Goal: Information Seeking & Learning: Check status

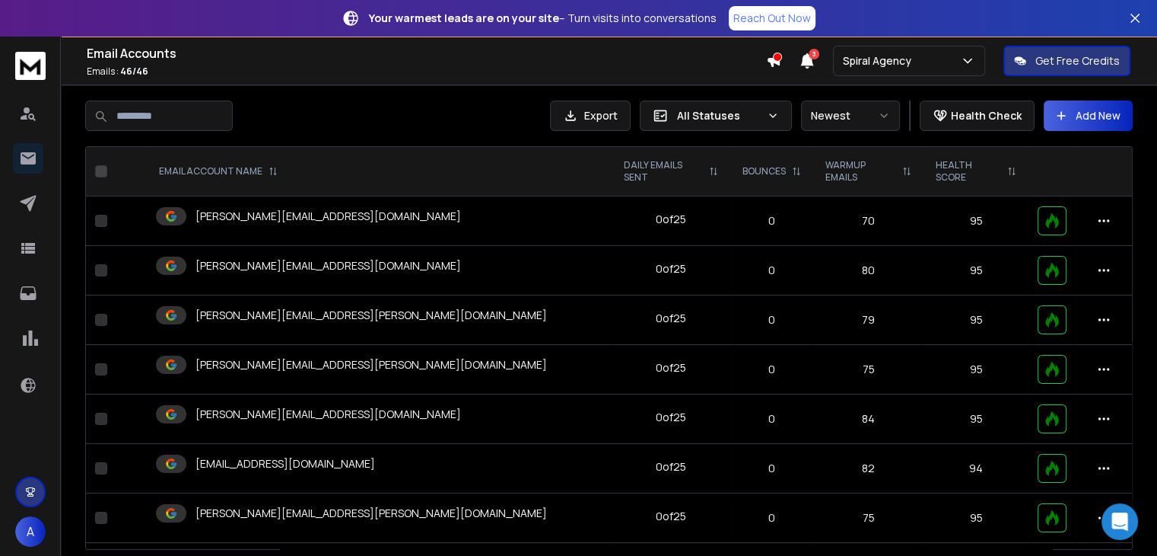
click at [890, 31] on div "Your warmest leads are on your site – Turn visits into conversations Reach Out …" at bounding box center [578, 18] width 1157 height 37
click at [886, 63] on p "Spiral Agency" at bounding box center [880, 60] width 75 height 15
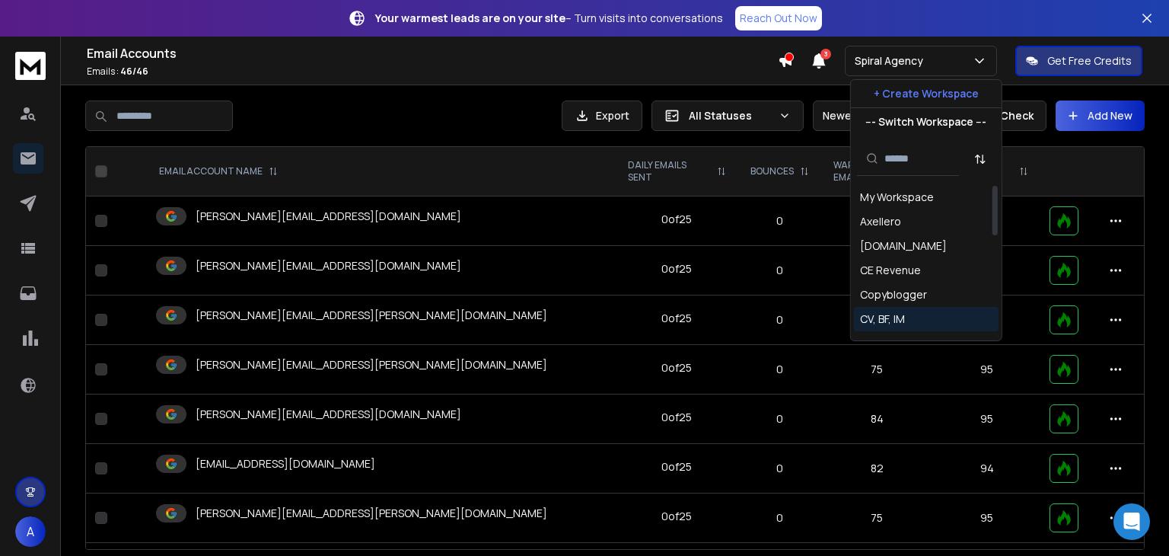
click at [914, 309] on div "CV, BF, IM" at bounding box center [926, 319] width 145 height 24
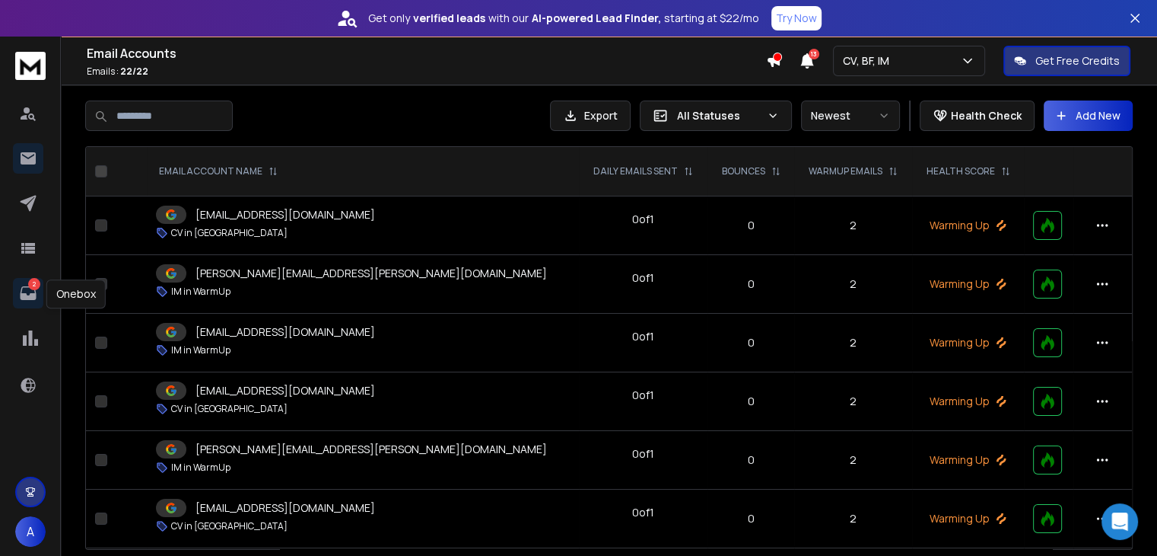
click at [29, 288] on icon at bounding box center [28, 293] width 18 height 18
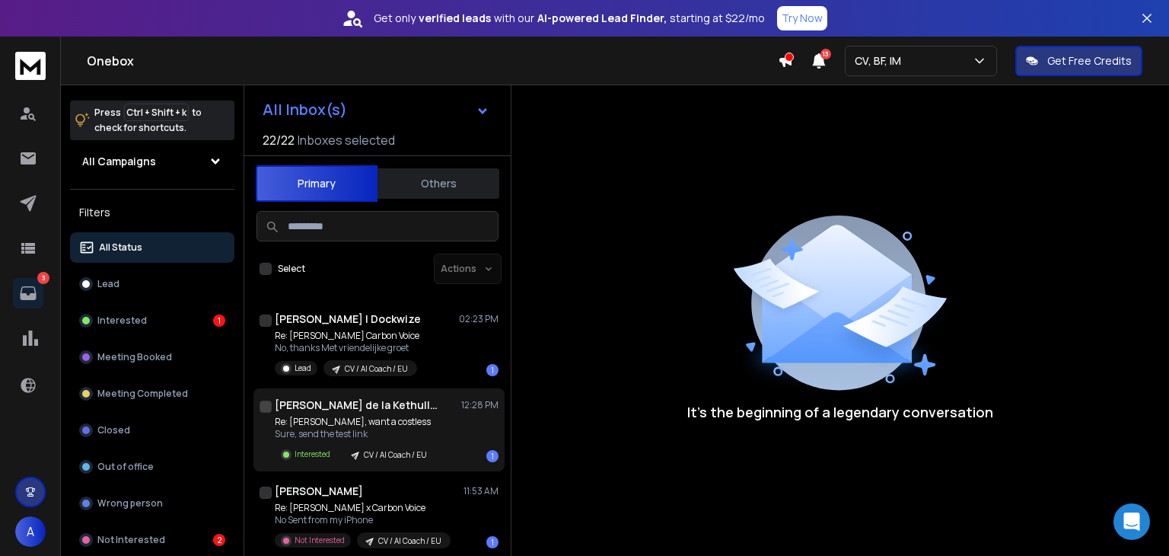
click at [410, 417] on p "Re: [PERSON_NAME], want a costless" at bounding box center [355, 421] width 161 height 12
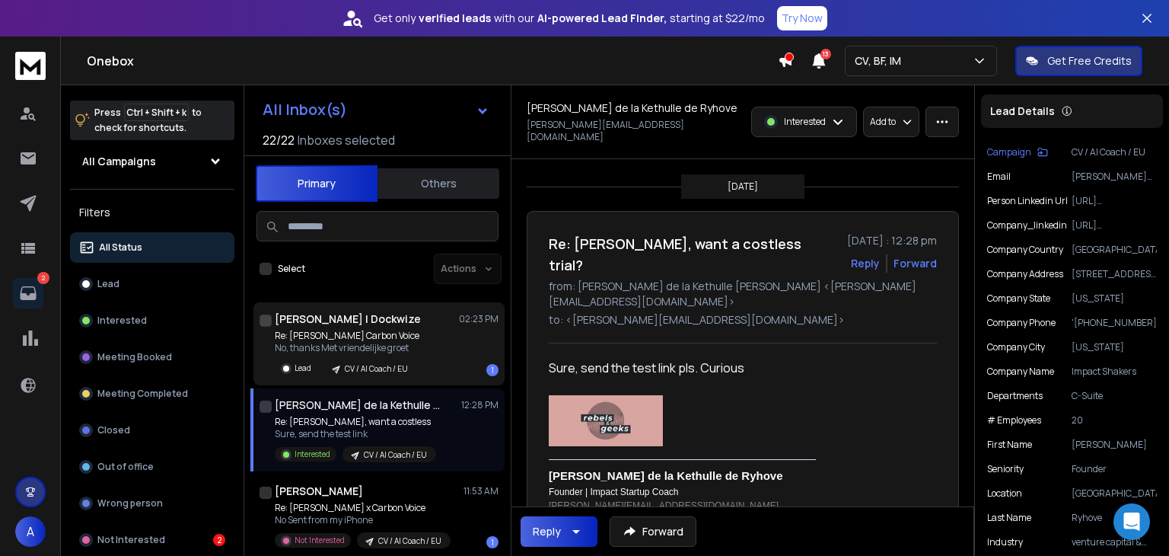
click at [432, 335] on div "Re: [PERSON_NAME] Carbon Voice No, thanks Met vriendelijke groet Lead CV / AI C…" at bounding box center [387, 352] width 224 height 46
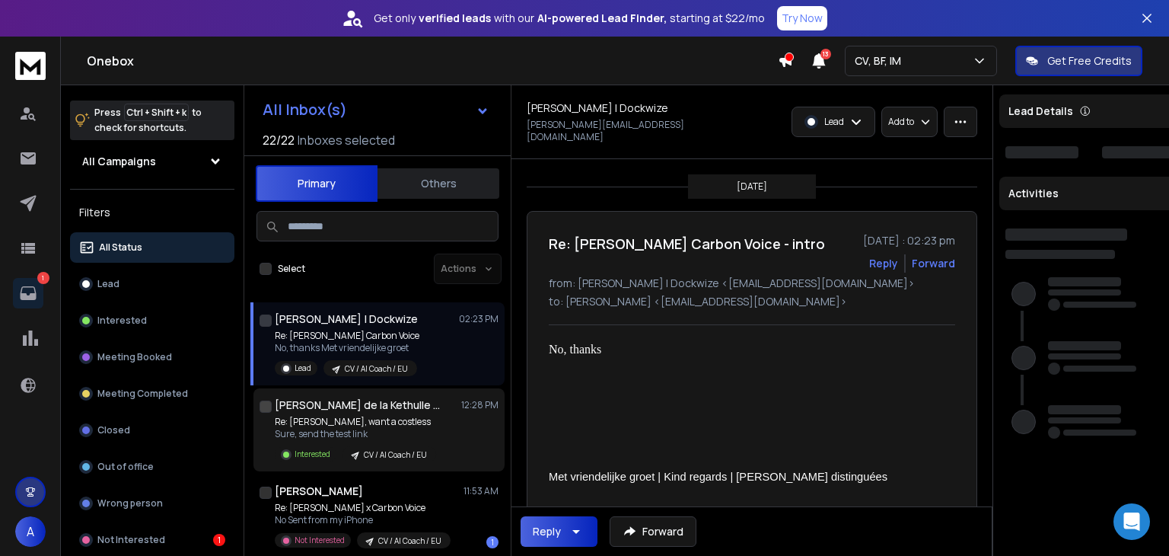
click at [431, 420] on p "Re: Julie, want a costless" at bounding box center [355, 421] width 161 height 12
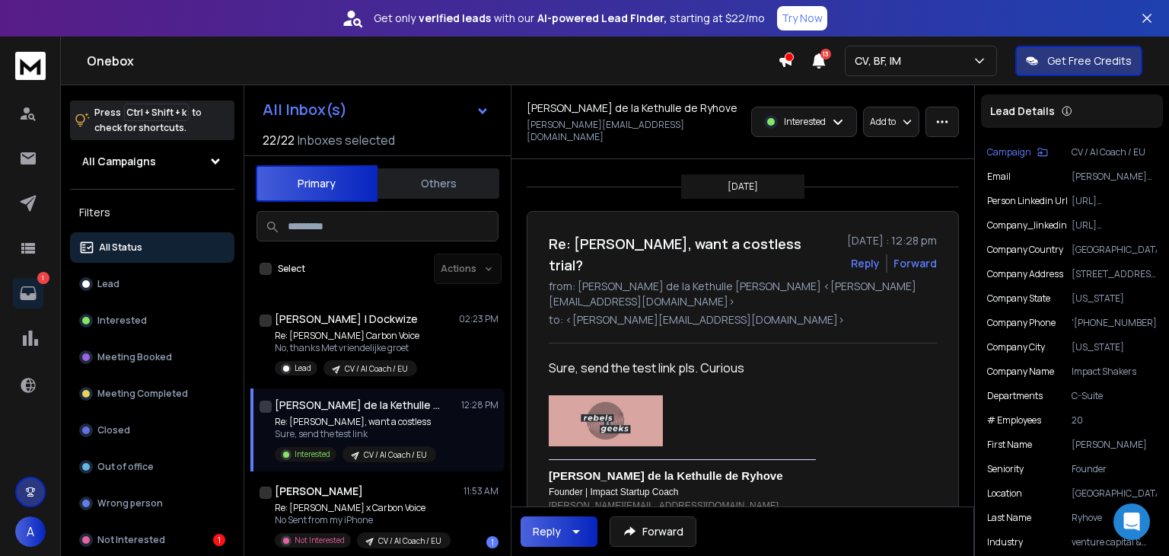
click at [759, 358] on div "Sure, send the test link pls. Curious Julie de la Kethulle de Ryhove Founder | …" at bounding box center [737, 484] width 376 height 253
click at [379, 421] on p "Re: Julie, want a costless" at bounding box center [355, 421] width 161 height 12
click at [21, 210] on icon at bounding box center [28, 203] width 18 height 18
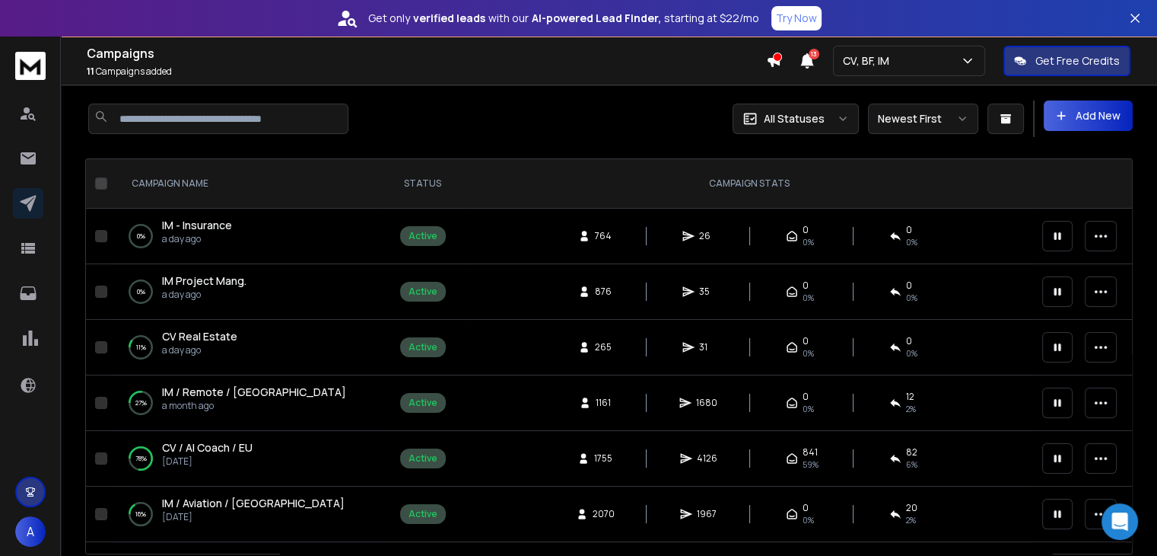
click at [240, 455] on p "2 months ago" at bounding box center [207, 461] width 91 height 12
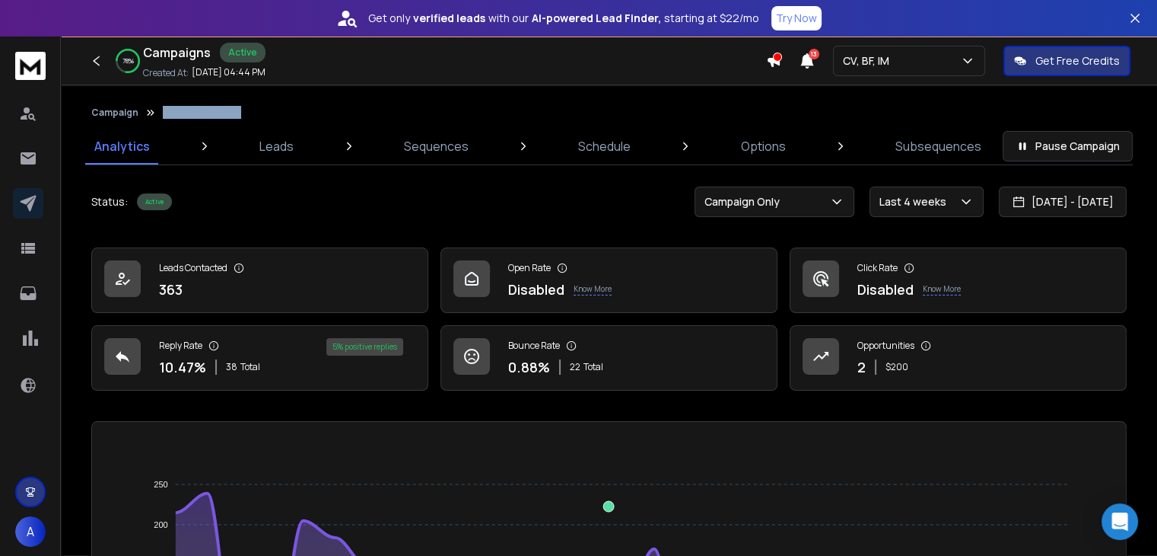
drag, startPoint x: 240, startPoint y: 107, endPoint x: 151, endPoint y: 105, distance: 89.8
click at [151, 105] on div "Campaign CV / AI Coach / EU" at bounding box center [609, 112] width 1048 height 24
copy p "CV / AI Coach / EU"
click at [864, 59] on p "CV, BF, IM" at bounding box center [869, 60] width 53 height 15
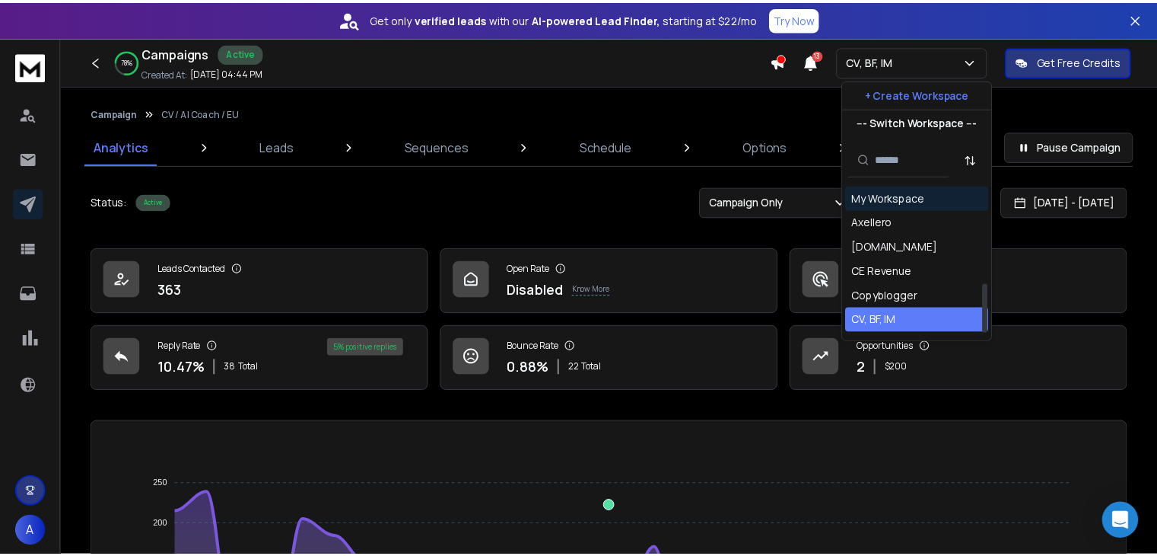
scroll to position [310, 0]
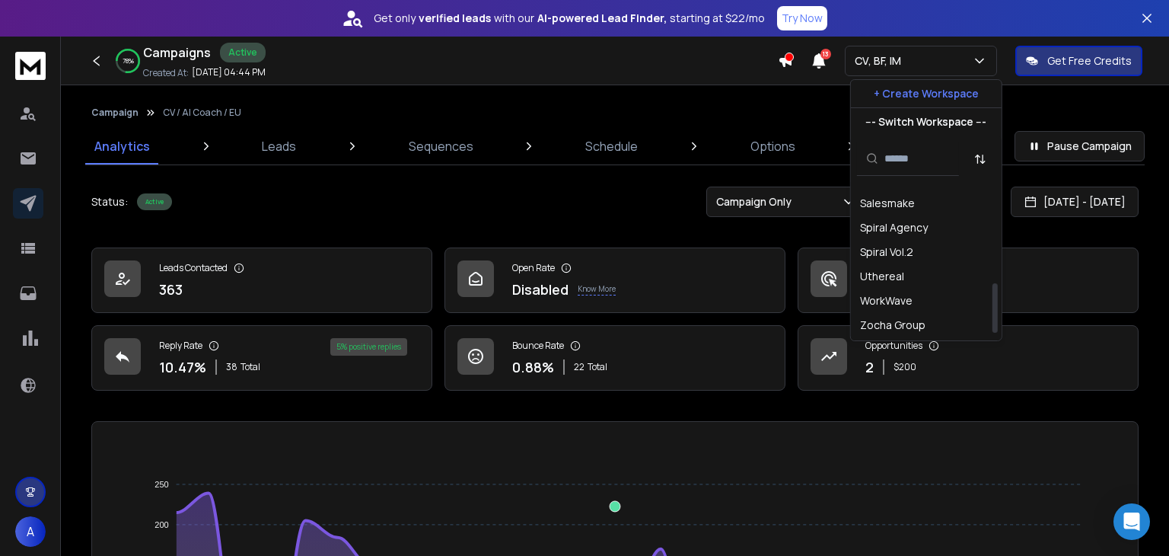
drag, startPoint x: 996, startPoint y: 199, endPoint x: 995, endPoint y: 354, distance: 155.2
click at [998, 333] on div at bounding box center [994, 307] width 5 height 49
click at [933, 290] on div "WorkWave" at bounding box center [926, 300] width 145 height 24
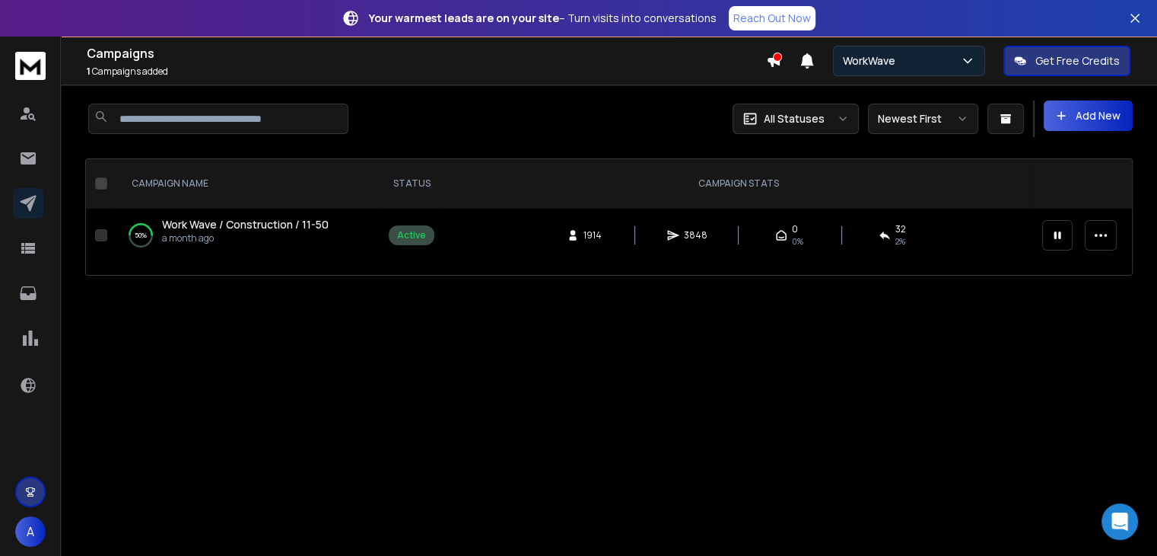
click at [891, 57] on p "WorkWave" at bounding box center [872, 60] width 59 height 15
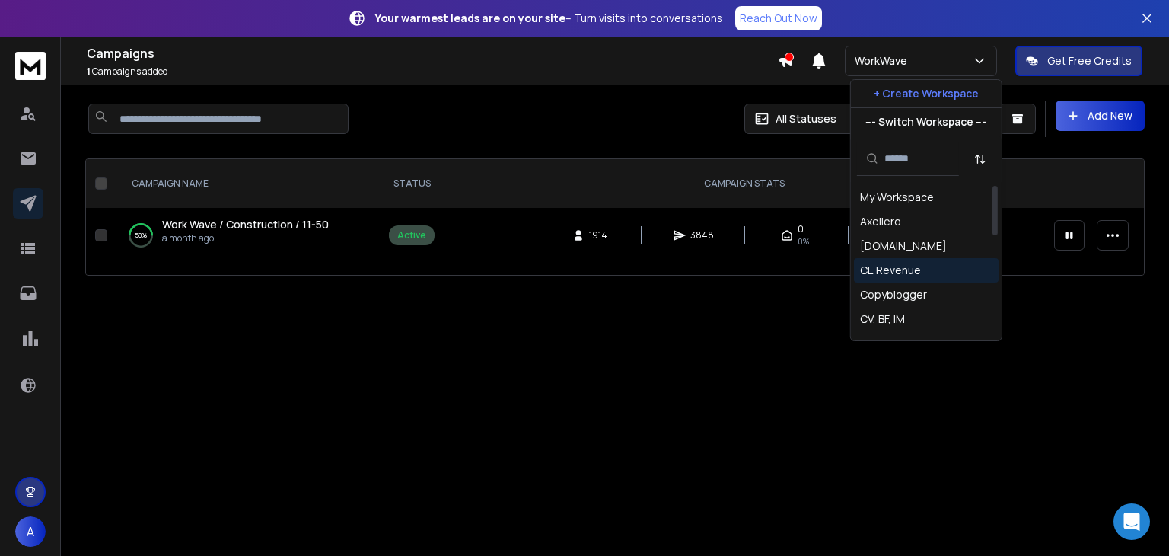
drag, startPoint x: 996, startPoint y: 216, endPoint x: 1034, endPoint y: 202, distance: 40.4
click at [998, 202] on div at bounding box center [994, 210] width 5 height 49
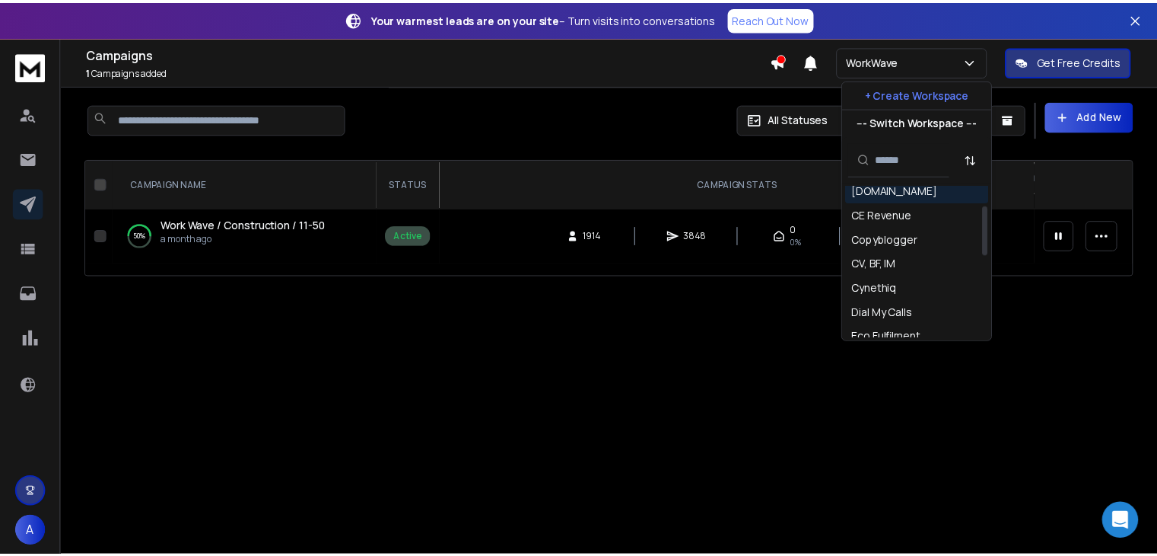
scroll to position [59, 0]
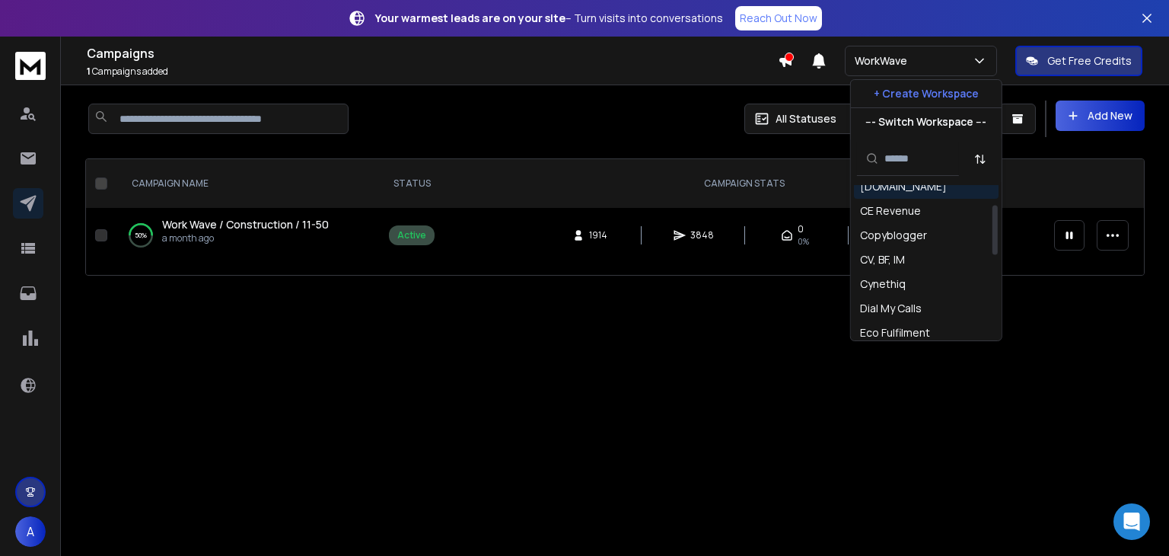
drag, startPoint x: 997, startPoint y: 214, endPoint x: 995, endPoint y: 234, distance: 19.8
click at [995, 234] on div at bounding box center [994, 229] width 5 height 49
click at [890, 291] on div "Cynethiq" at bounding box center [926, 284] width 145 height 24
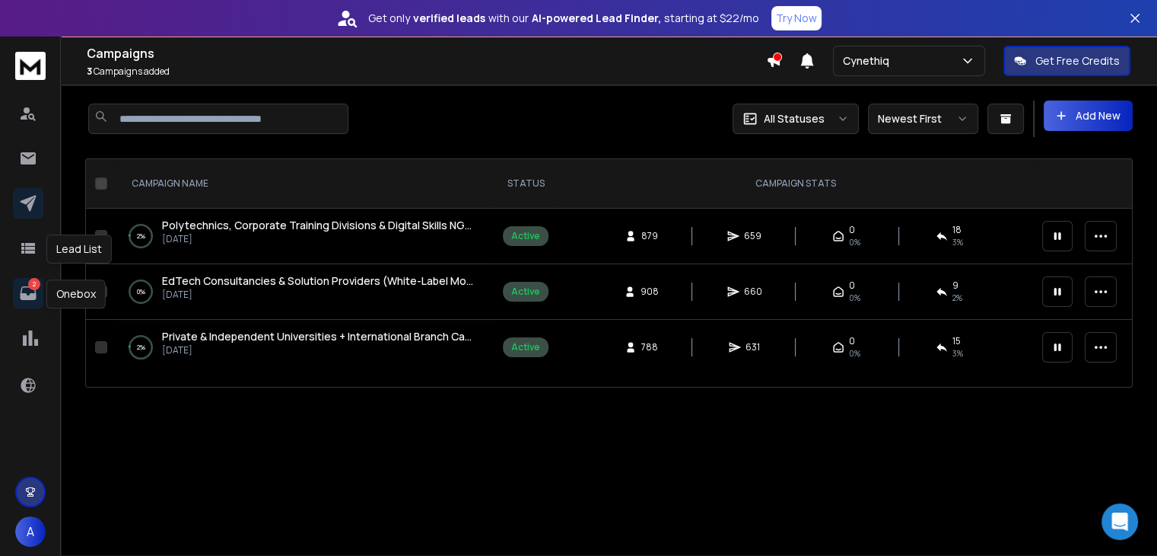
click at [27, 299] on icon at bounding box center [28, 293] width 16 height 14
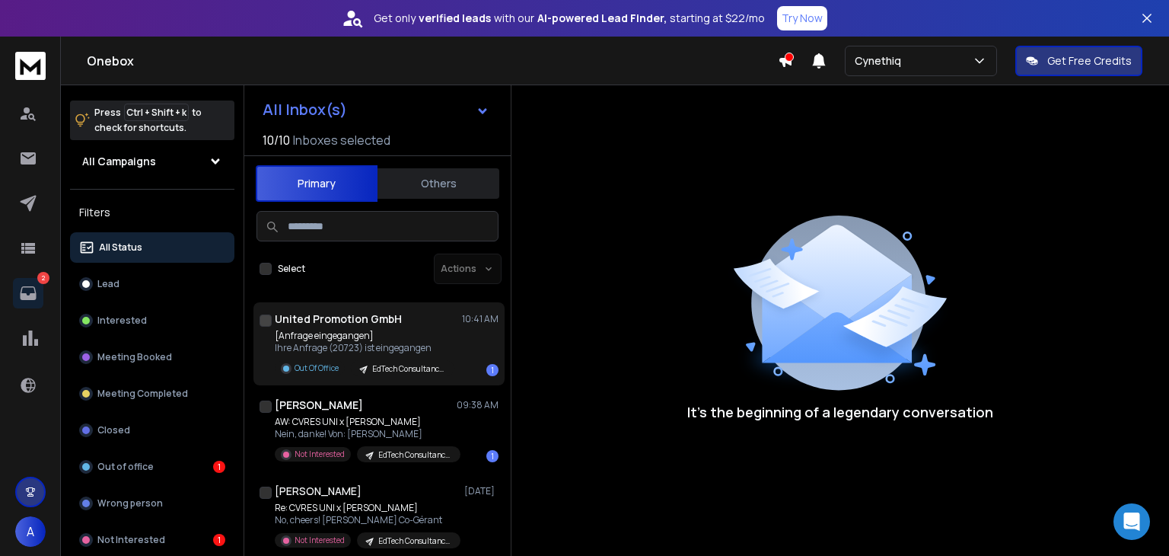
click at [415, 333] on p "[Anfrage eingegangen]" at bounding box center [365, 335] width 180 height 12
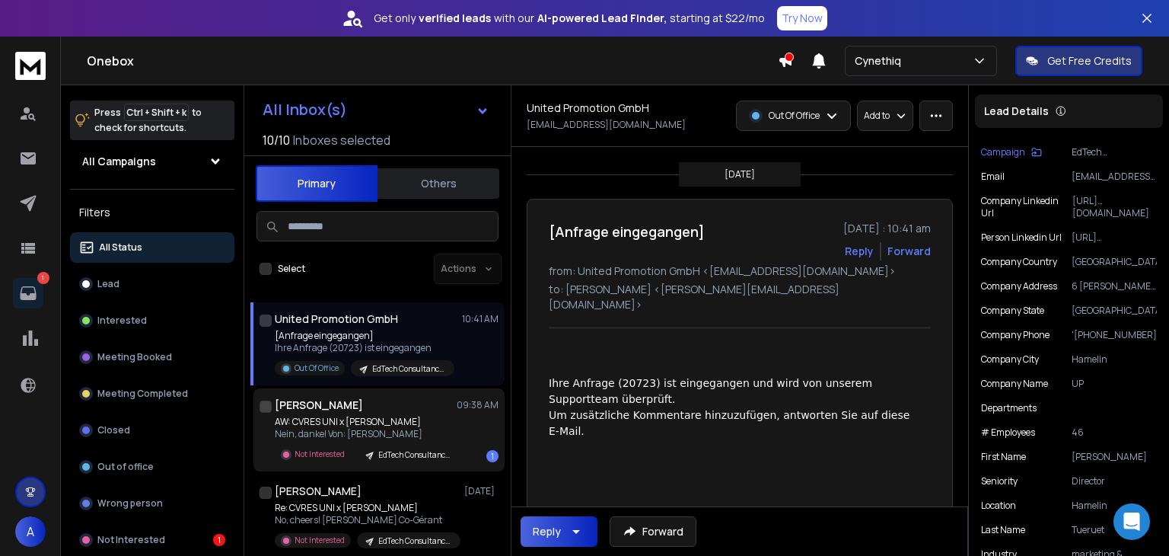
click at [414, 413] on div "Bettina Kosiel 09:38 AM AW: CVRES UNI x Bettina Nein, danke! Von: Abhiram Gandh…" at bounding box center [387, 429] width 224 height 65
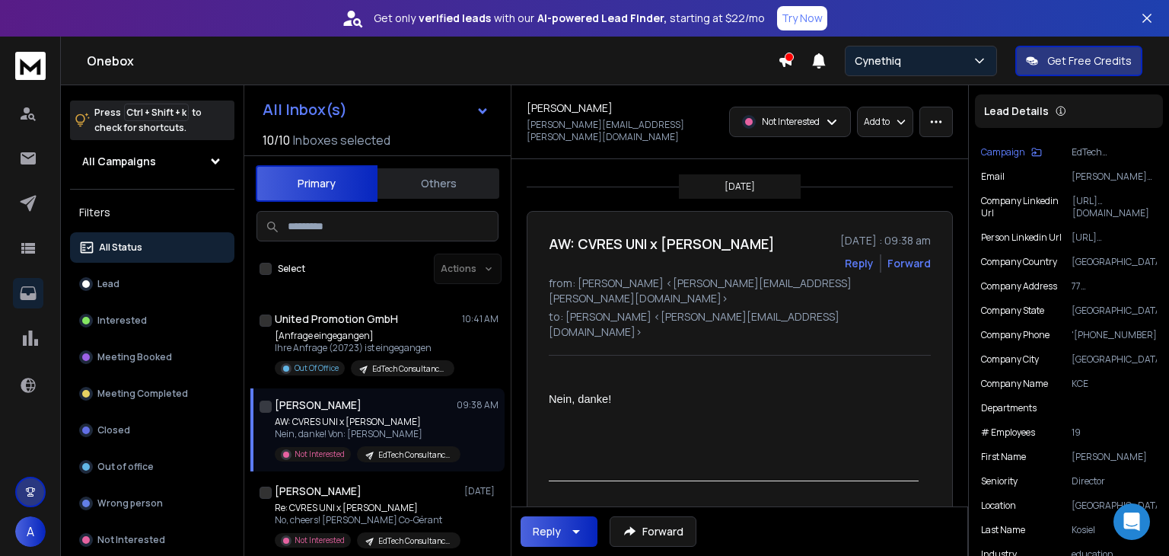
click at [864, 62] on p "Cynethiq" at bounding box center [881, 60] width 53 height 15
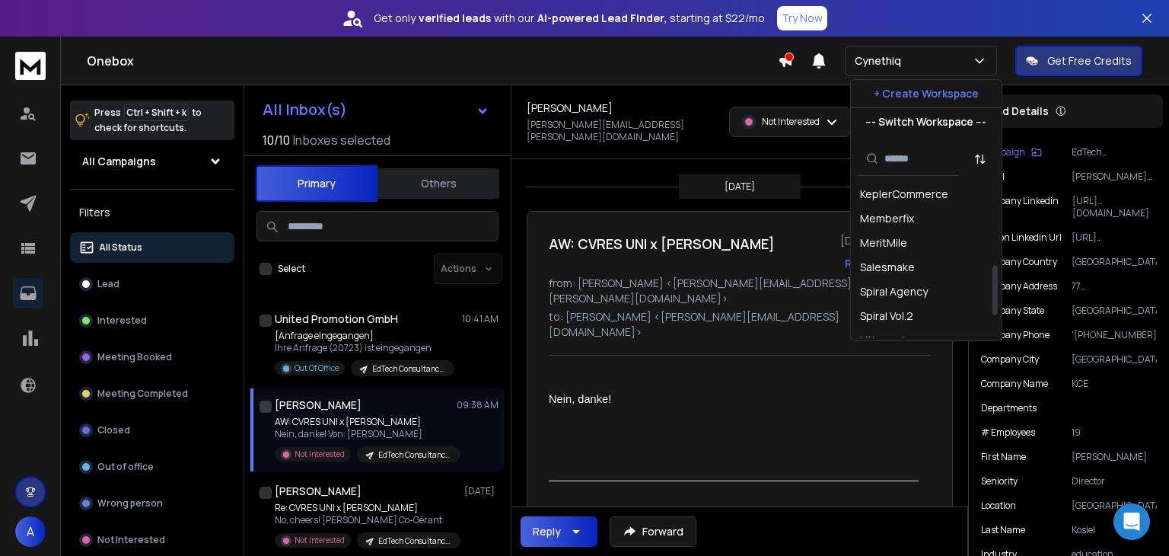
scroll to position [265, 0]
drag, startPoint x: 995, startPoint y: 223, endPoint x: 983, endPoint y: 294, distance: 72.6
click at [992, 294] on div at bounding box center [994, 290] width 5 height 49
click at [943, 287] on div "Spiral Vol.2" at bounding box center [926, 297] width 145 height 24
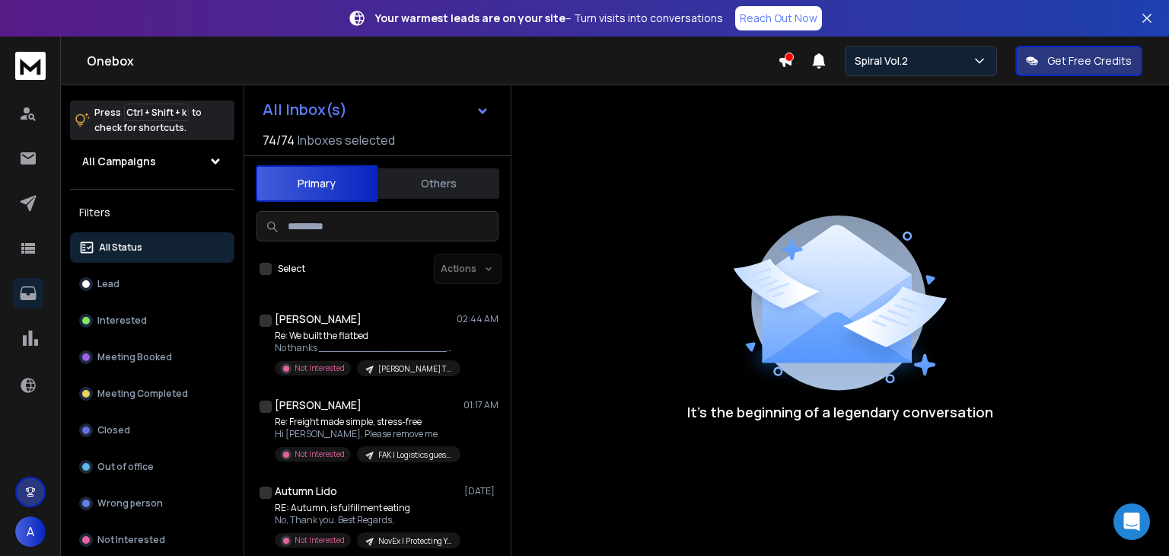
click at [940, 64] on div "Spiral Vol.2" at bounding box center [921, 60] width 132 height 15
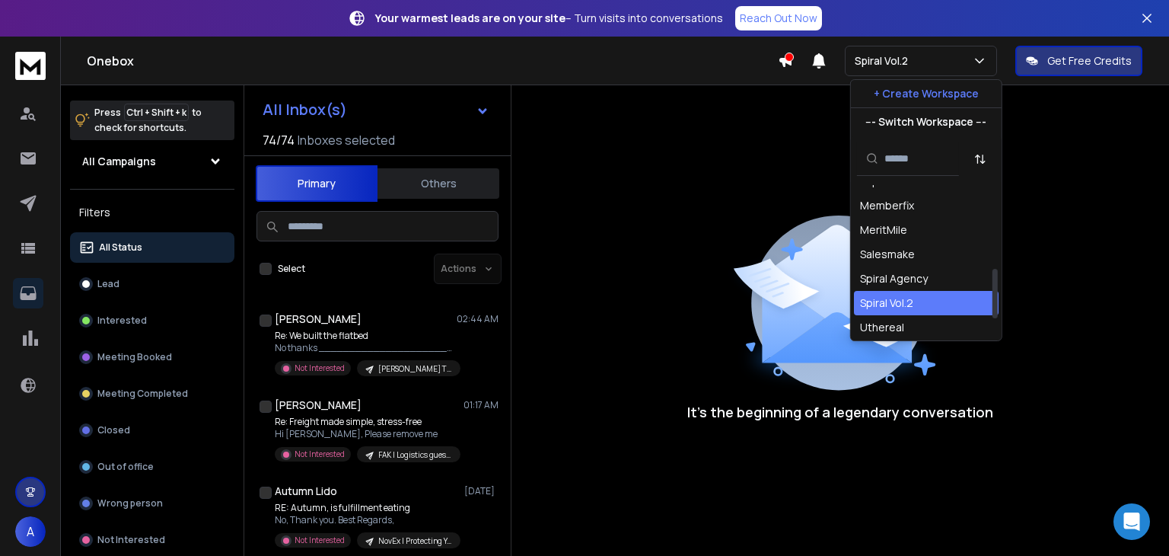
drag, startPoint x: 995, startPoint y: 213, endPoint x: 992, endPoint y: 300, distance: 86.8
click at [992, 300] on div at bounding box center [994, 293] width 5 height 49
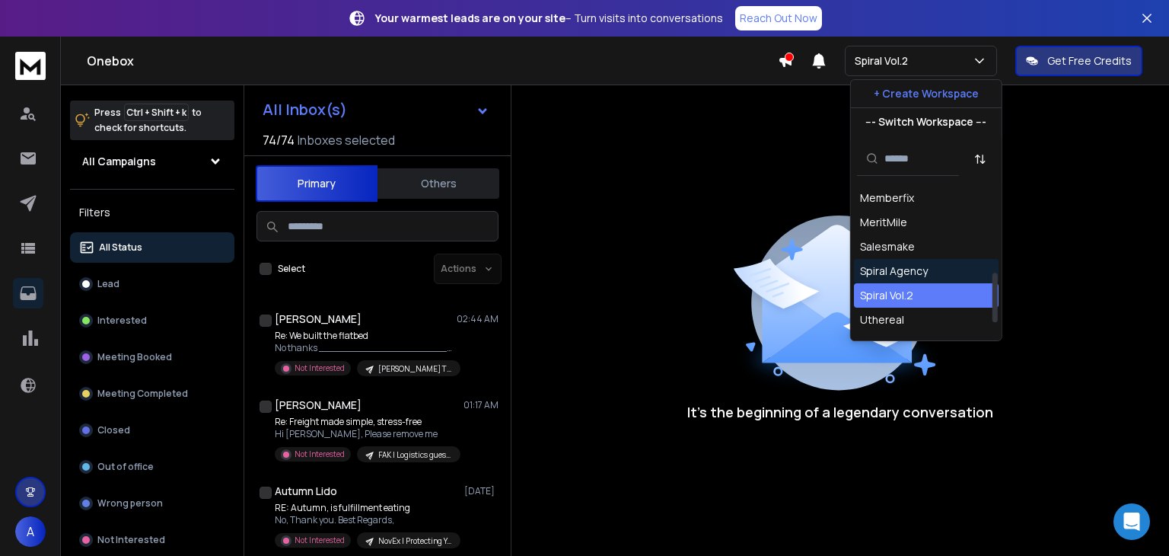
click at [916, 272] on div "Spiral Agency" at bounding box center [894, 270] width 68 height 15
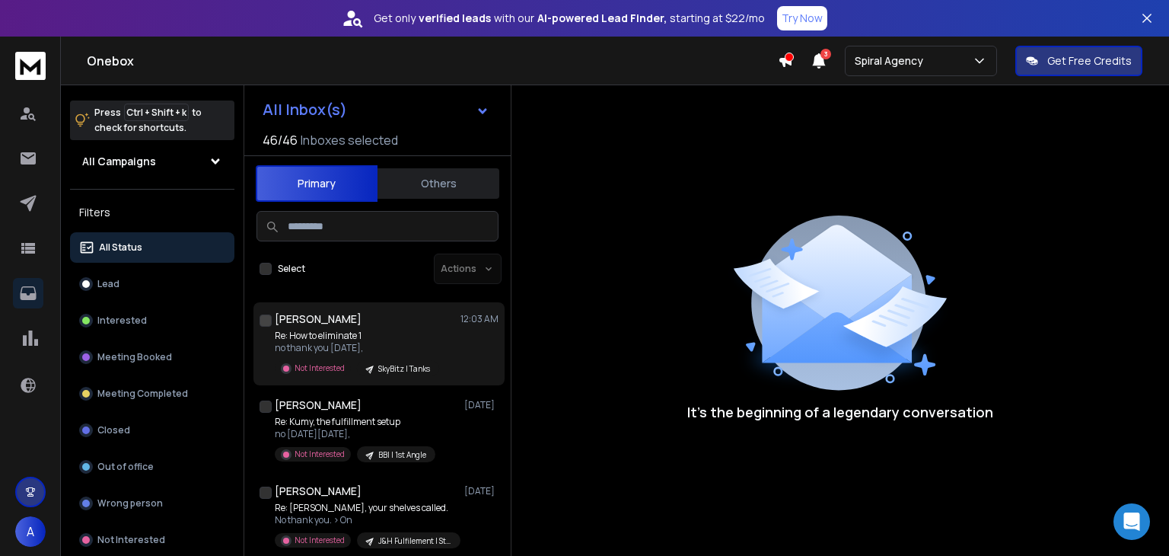
click at [393, 323] on div "[PERSON_NAME] 12:03 AM" at bounding box center [387, 318] width 224 height 15
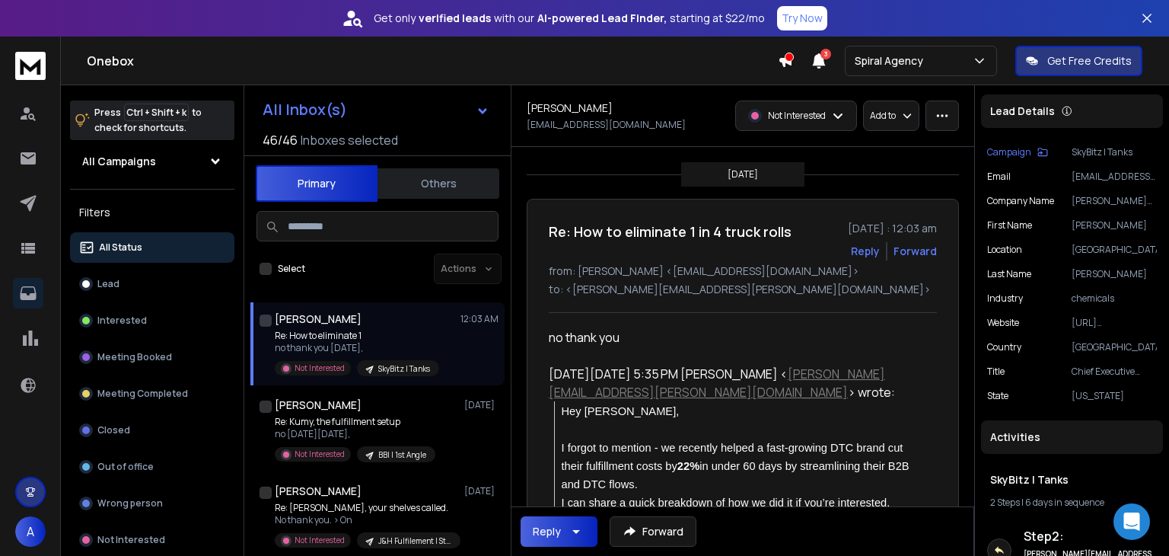
click at [30, 56] on img at bounding box center [30, 66] width 30 height 28
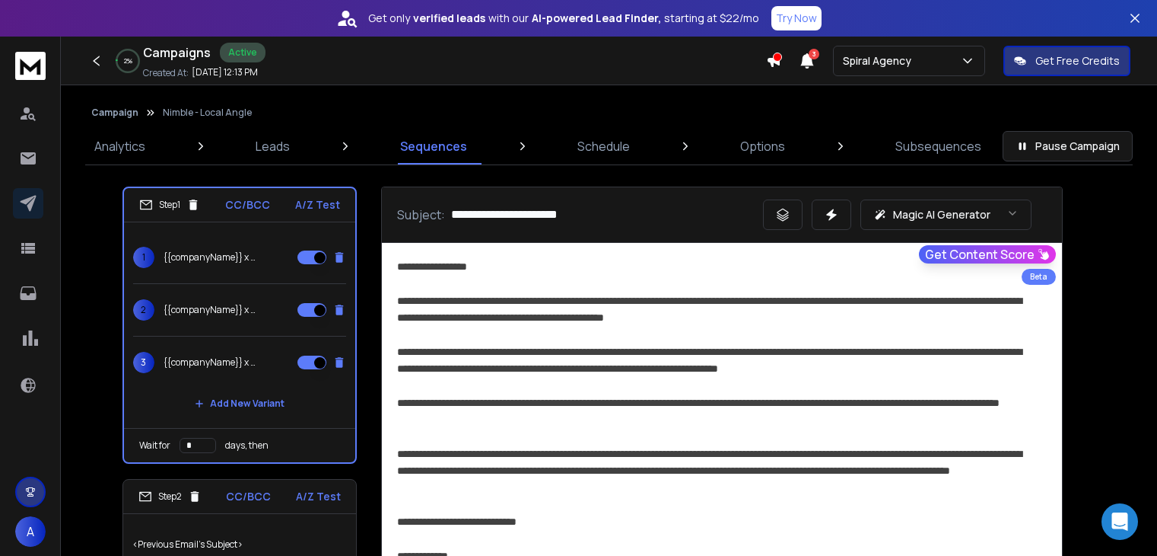
scroll to position [86, 0]
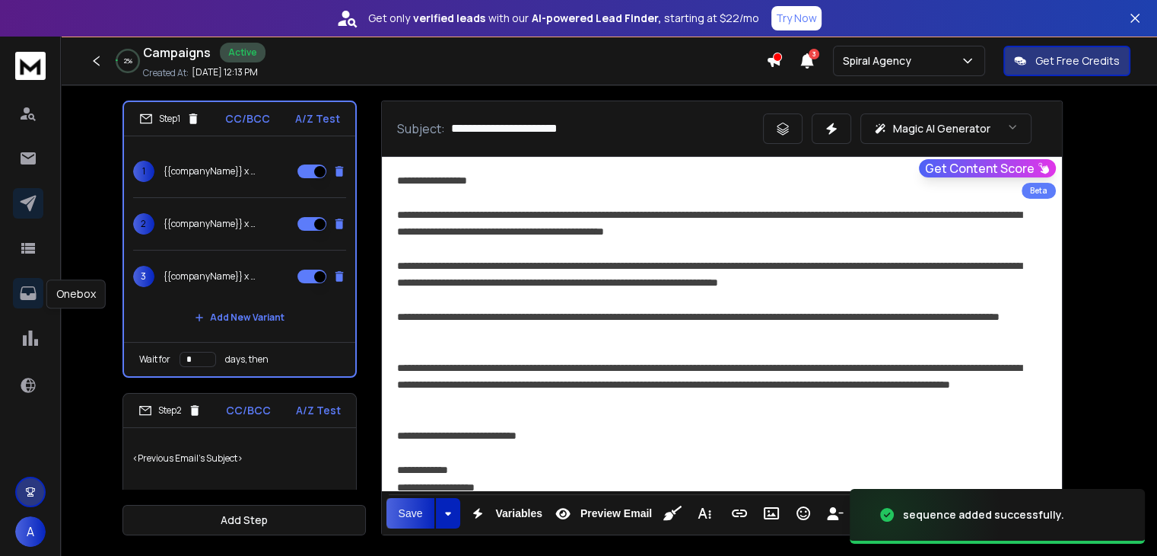
click at [29, 299] on icon at bounding box center [28, 293] width 16 height 14
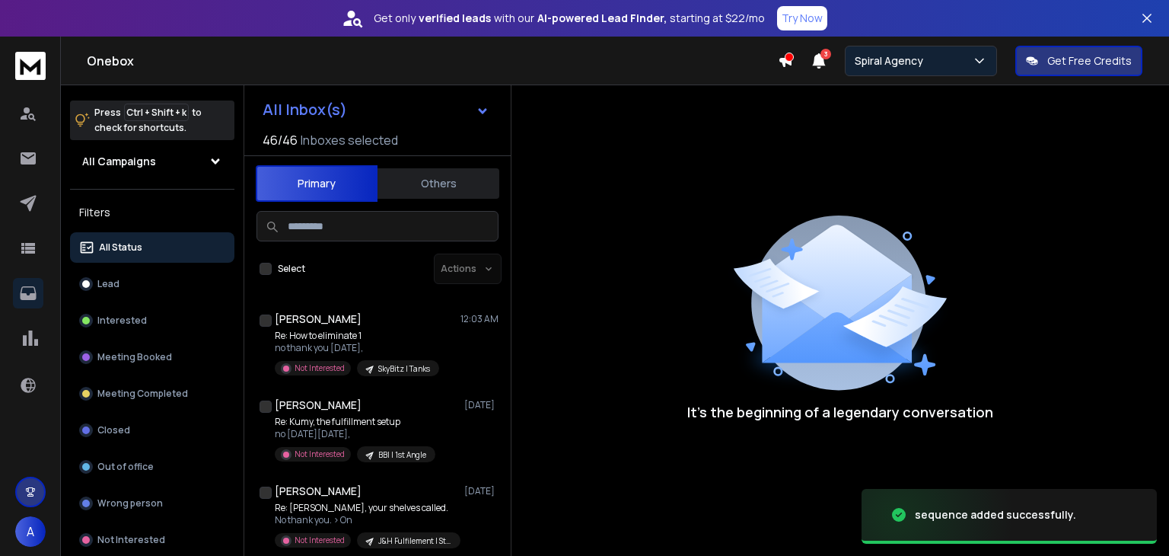
click at [933, 58] on div "Spiral Agency" at bounding box center [921, 60] width 132 height 15
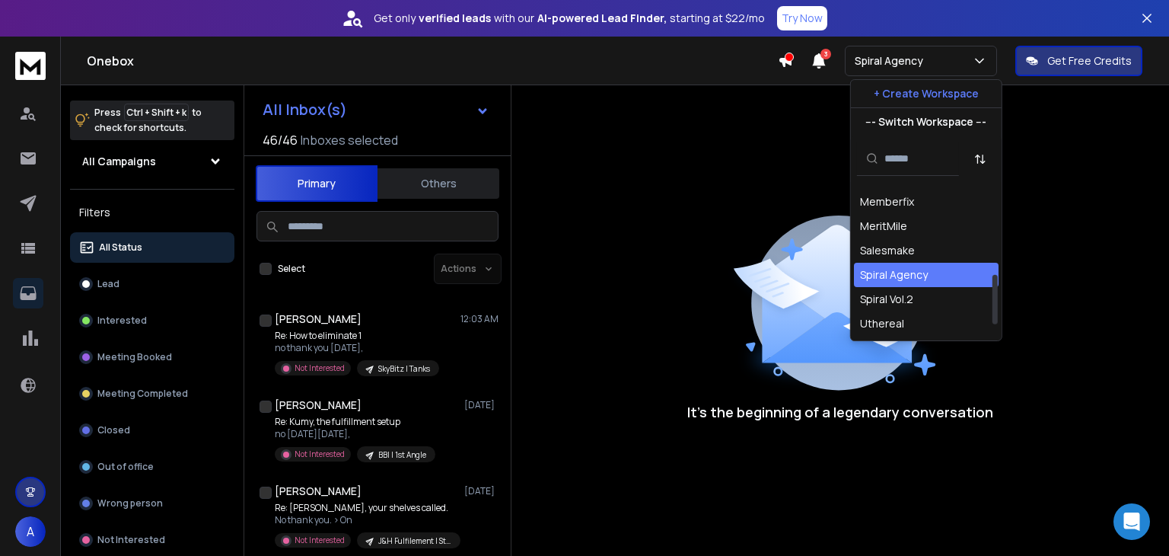
scroll to position [288, 0]
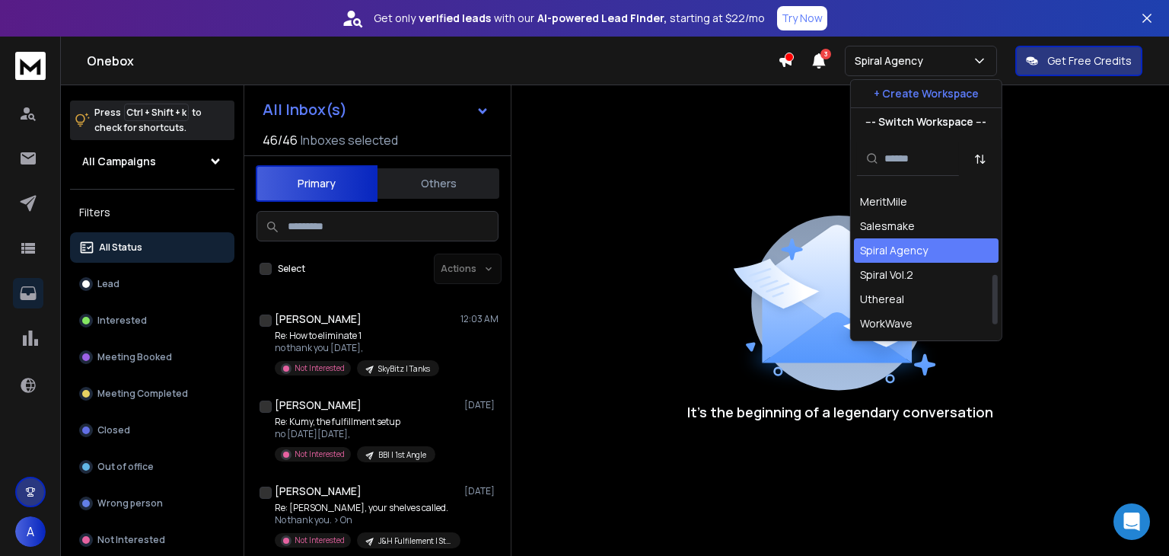
drag, startPoint x: 993, startPoint y: 204, endPoint x: 988, endPoint y: 298, distance: 93.7
click at [992, 298] on div at bounding box center [994, 299] width 5 height 49
click at [947, 275] on div "Spiral Vol.2" at bounding box center [926, 275] width 145 height 24
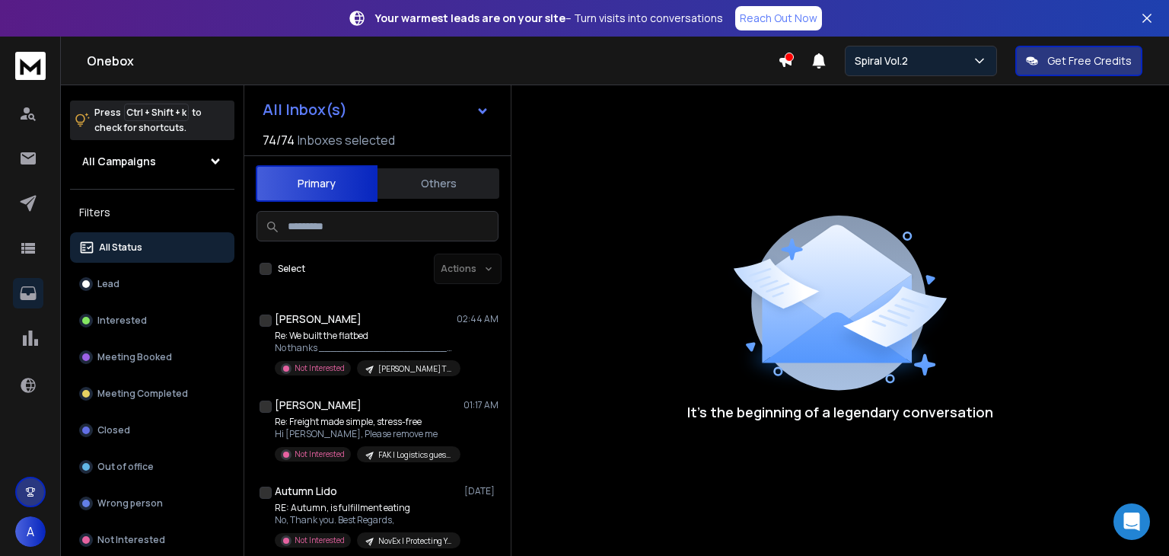
click at [904, 64] on p "Spiral Vol.2" at bounding box center [884, 60] width 59 height 15
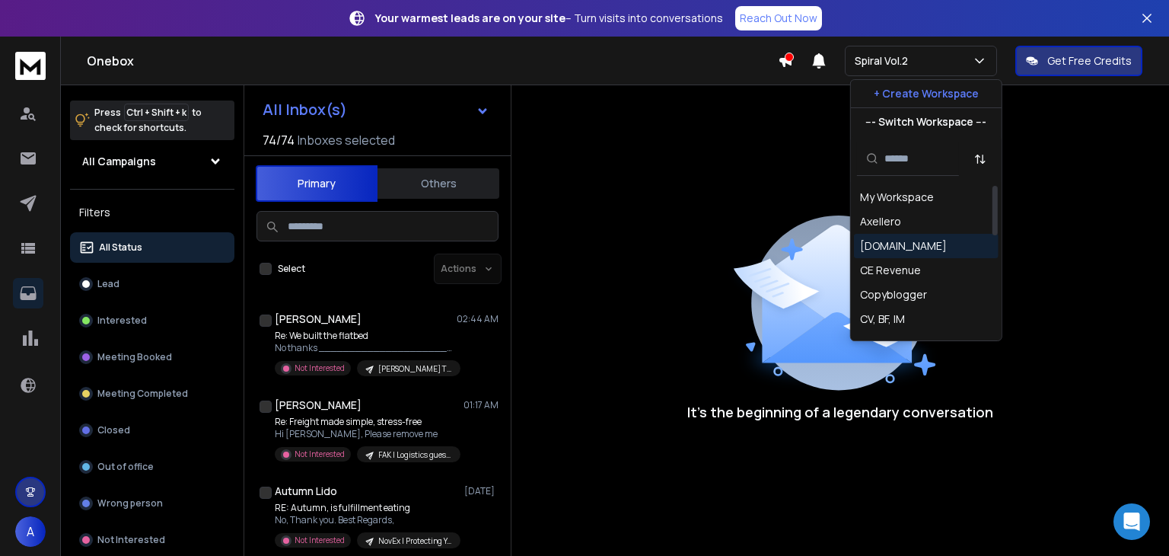
scroll to position [310, 0]
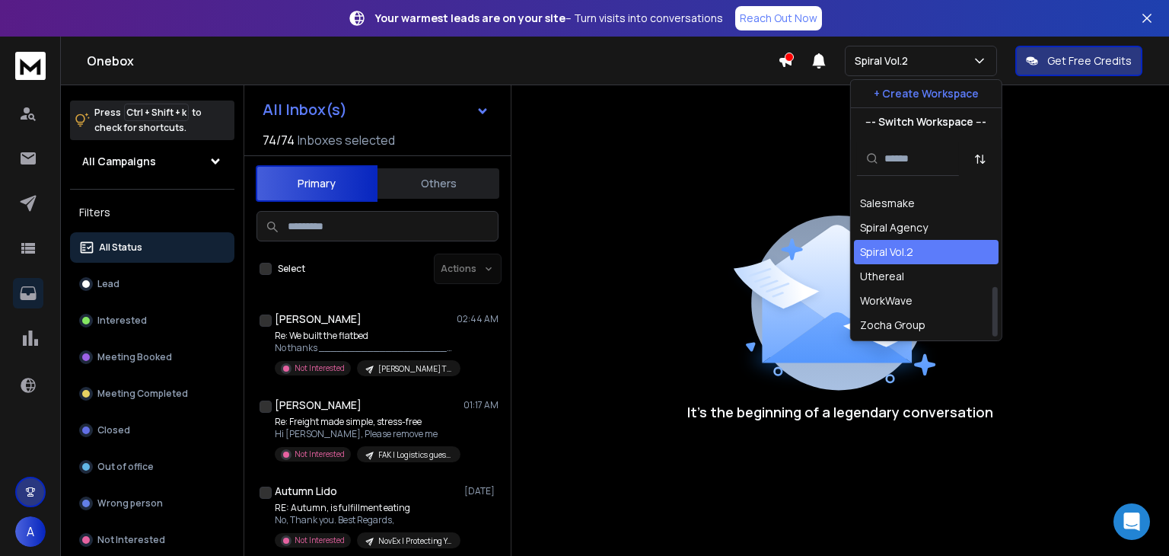
drag, startPoint x: 992, startPoint y: 217, endPoint x: 1004, endPoint y: 345, distance: 128.4
click at [998, 336] on div at bounding box center [994, 311] width 5 height 49
click at [941, 298] on div "WorkWave" at bounding box center [926, 300] width 145 height 24
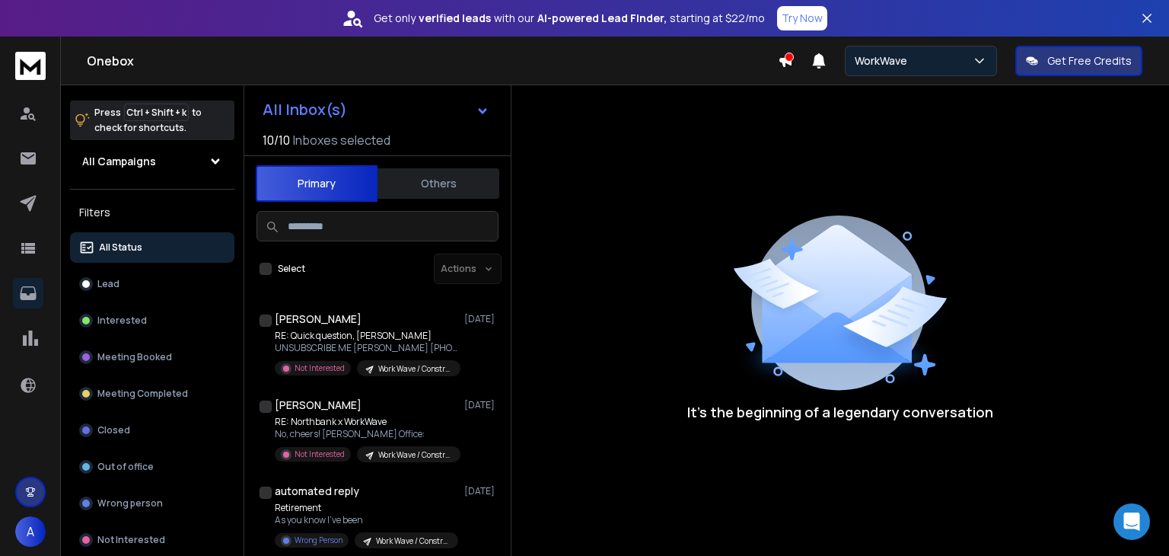
click at [919, 56] on div "WorkWave" at bounding box center [921, 60] width 132 height 15
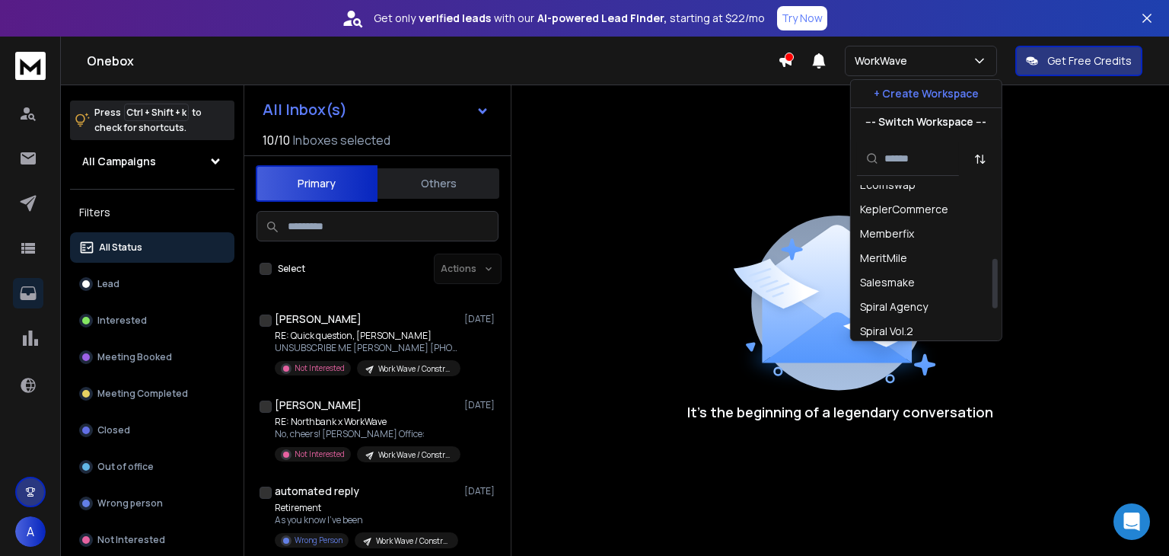
scroll to position [235, 0]
drag, startPoint x: 992, startPoint y: 208, endPoint x: 995, endPoint y: 283, distance: 75.4
click at [995, 283] on div at bounding box center [994, 283] width 5 height 49
click at [934, 275] on div "Salesmake" at bounding box center [926, 278] width 145 height 24
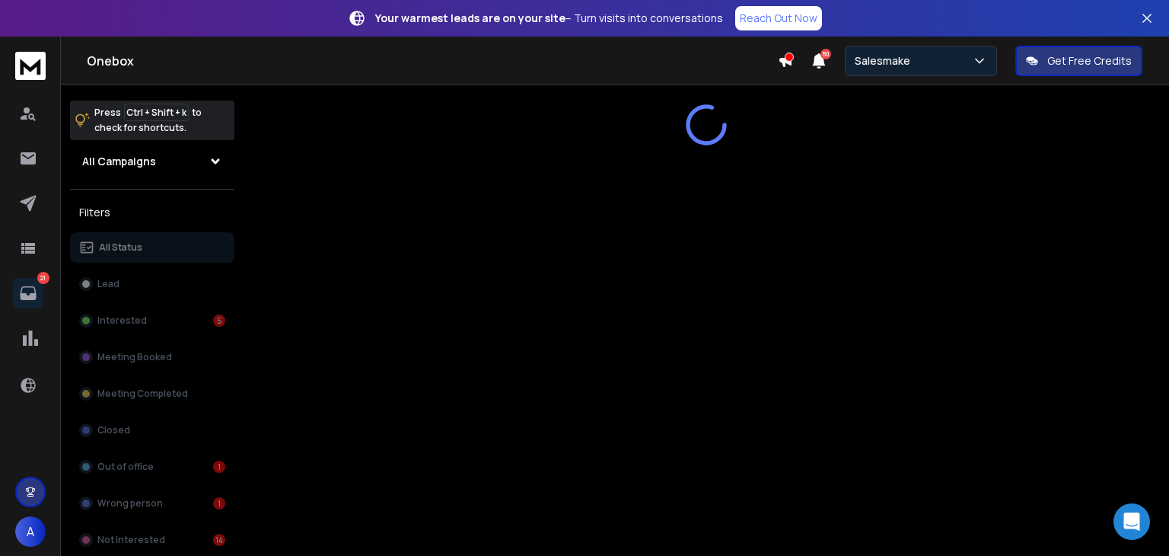
click at [937, 65] on div "Salesmake" at bounding box center [921, 60] width 132 height 15
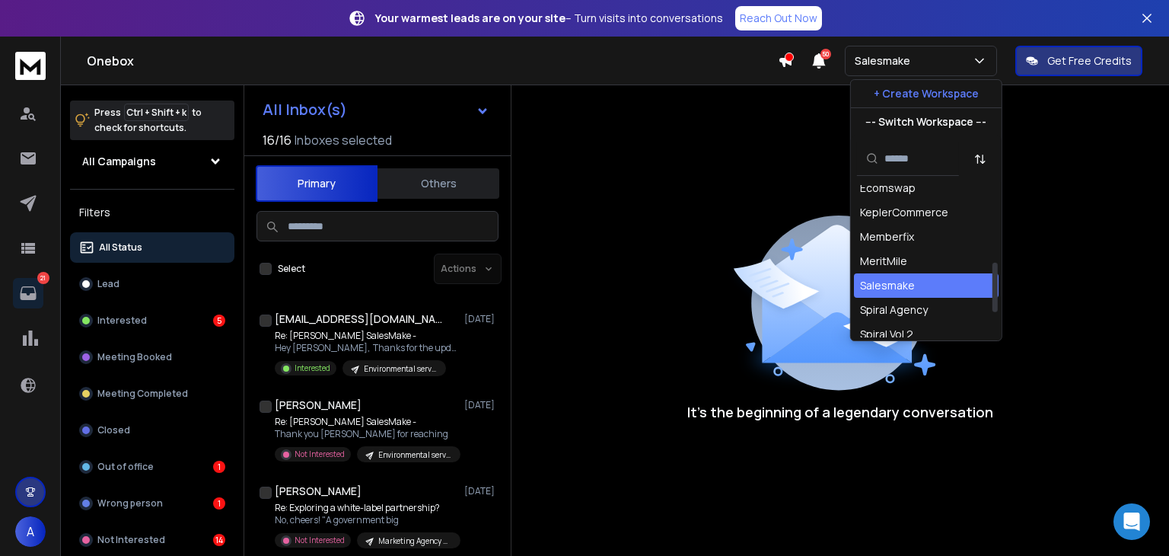
scroll to position [237, 0]
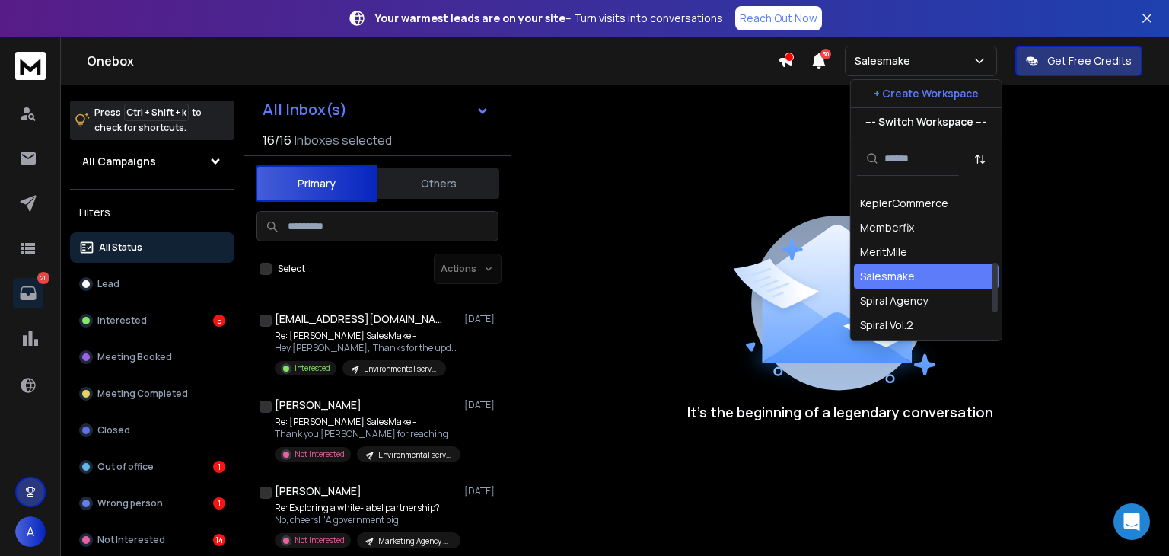
drag, startPoint x: 996, startPoint y: 221, endPoint x: 992, endPoint y: 298, distance: 77.8
click at [992, 298] on div at bounding box center [994, 287] width 5 height 49
click at [944, 302] on div "Spiral Agency" at bounding box center [926, 300] width 145 height 24
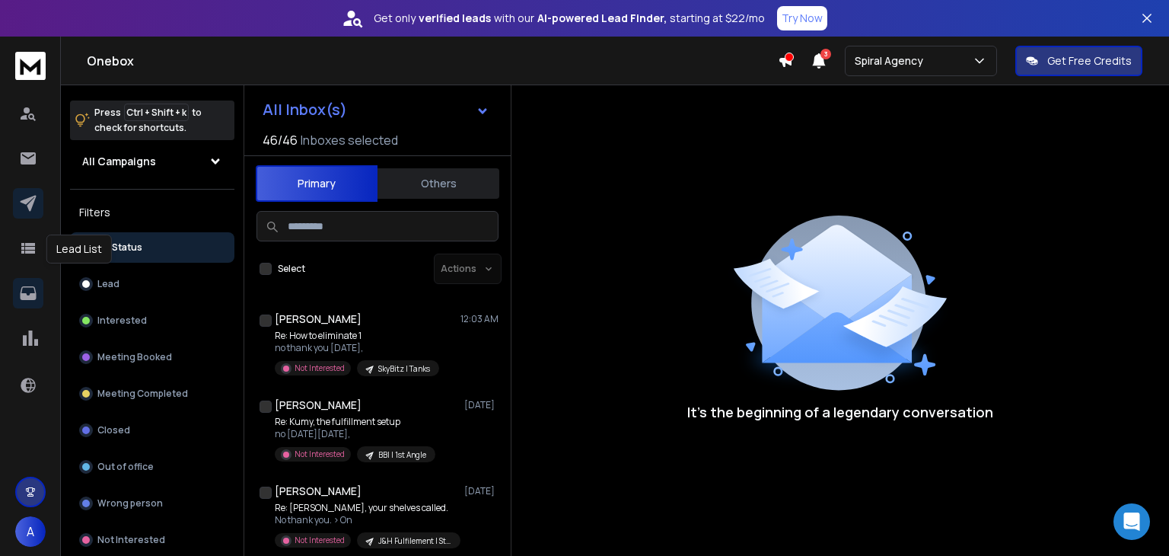
click at [27, 210] on icon at bounding box center [28, 203] width 18 height 18
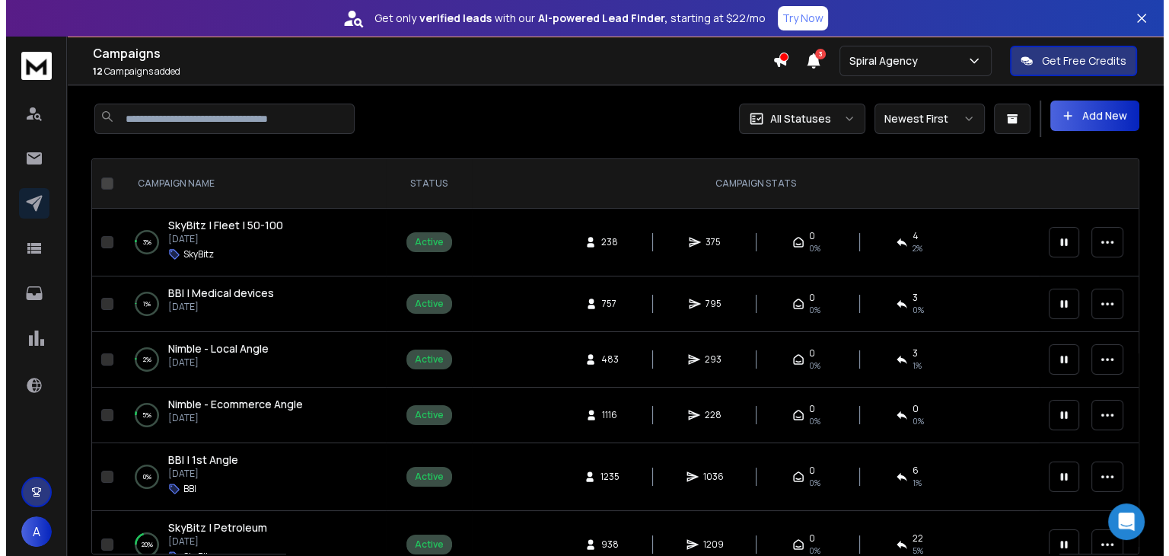
scroll to position [441, 0]
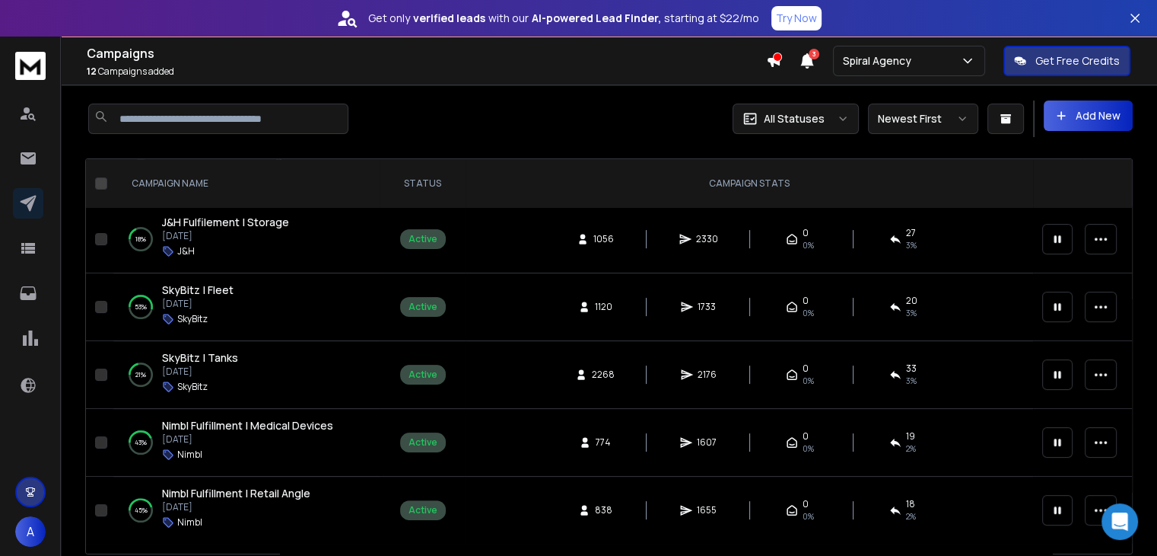
click at [907, 37] on div "Campaigns 12 Campaigns added 3 Spiral Agency Get Free Credits" at bounding box center [578, 61] width 1157 height 49
click at [908, 46] on button "Spiral Agency" at bounding box center [909, 61] width 152 height 30
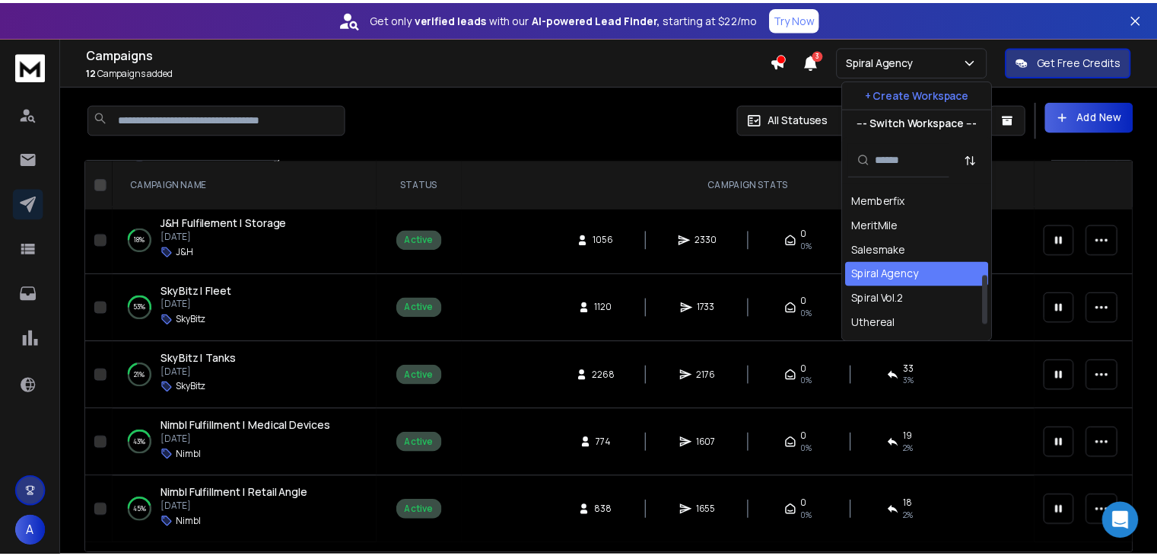
scroll to position [276, 0]
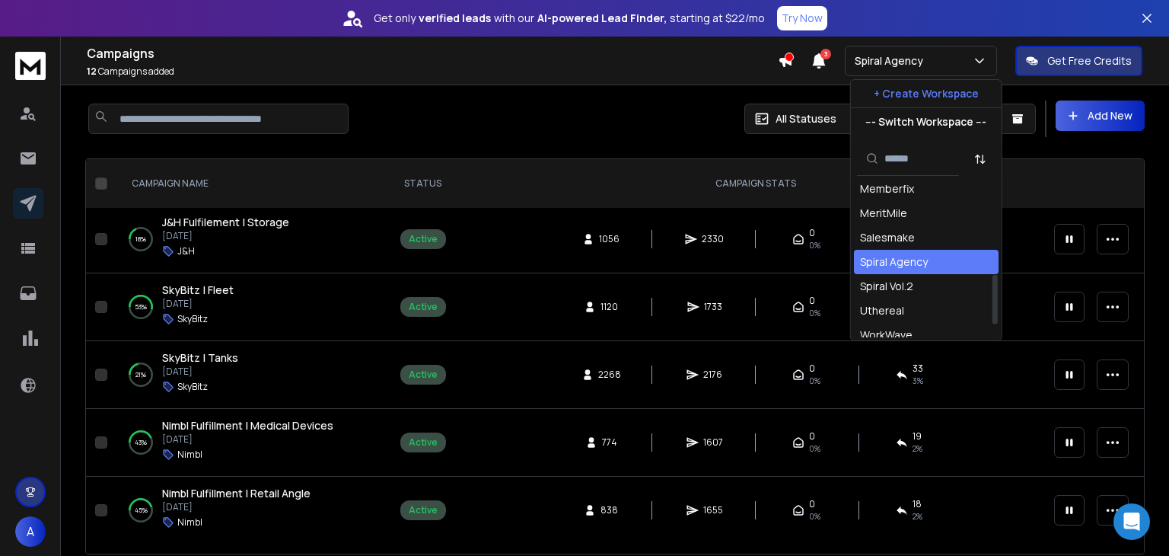
drag, startPoint x: 993, startPoint y: 194, endPoint x: 980, endPoint y: 285, distance: 91.5
click at [992, 284] on div at bounding box center [994, 299] width 5 height 49
click at [939, 287] on div "Spiral Vol.2" at bounding box center [926, 286] width 145 height 24
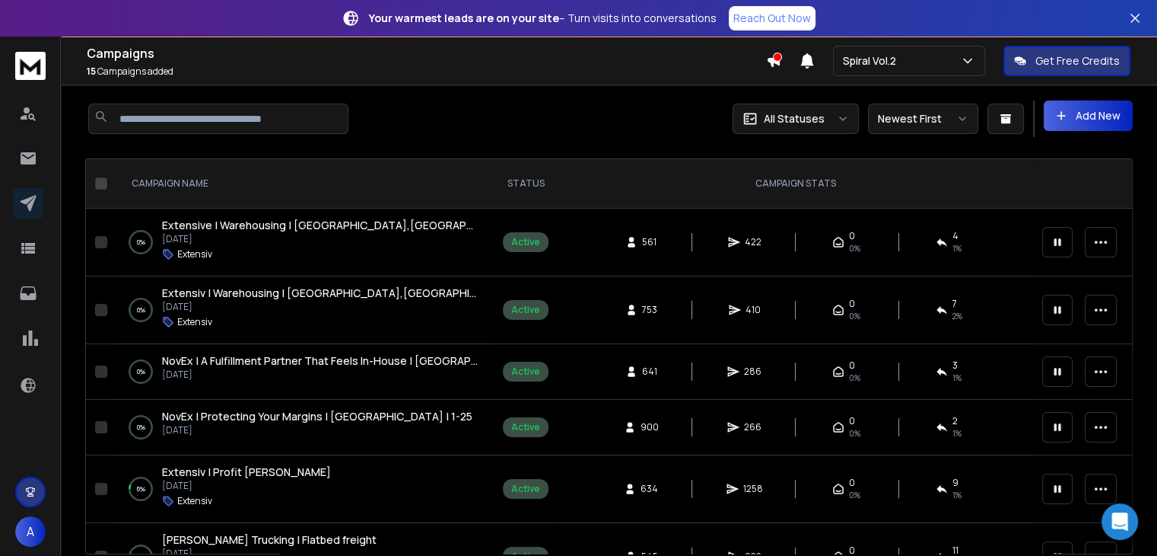
scroll to position [631, 0]
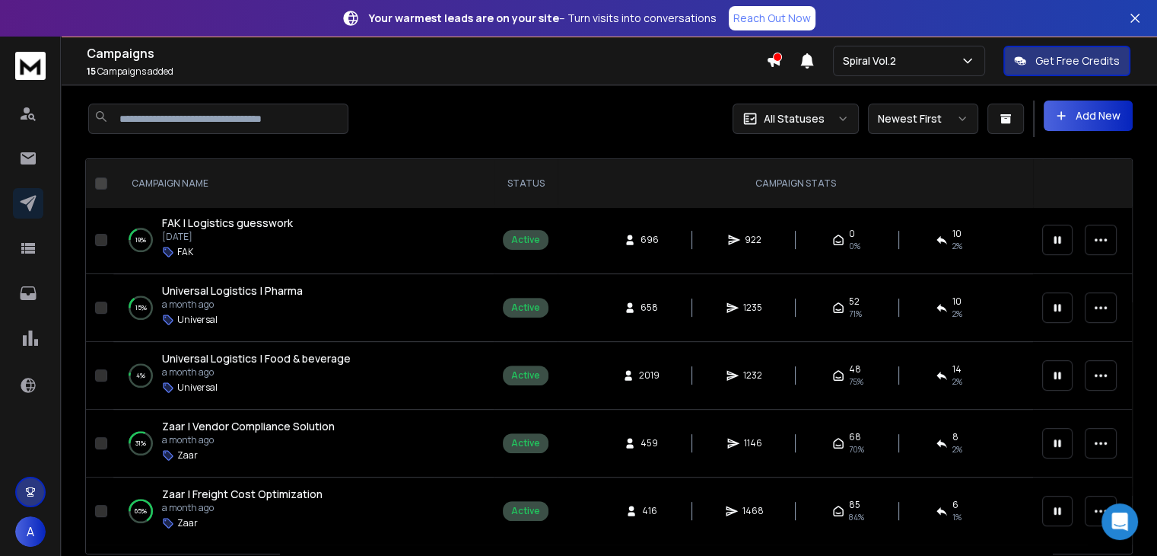
click at [591, 127] on div at bounding box center [347, 118] width 524 height 37
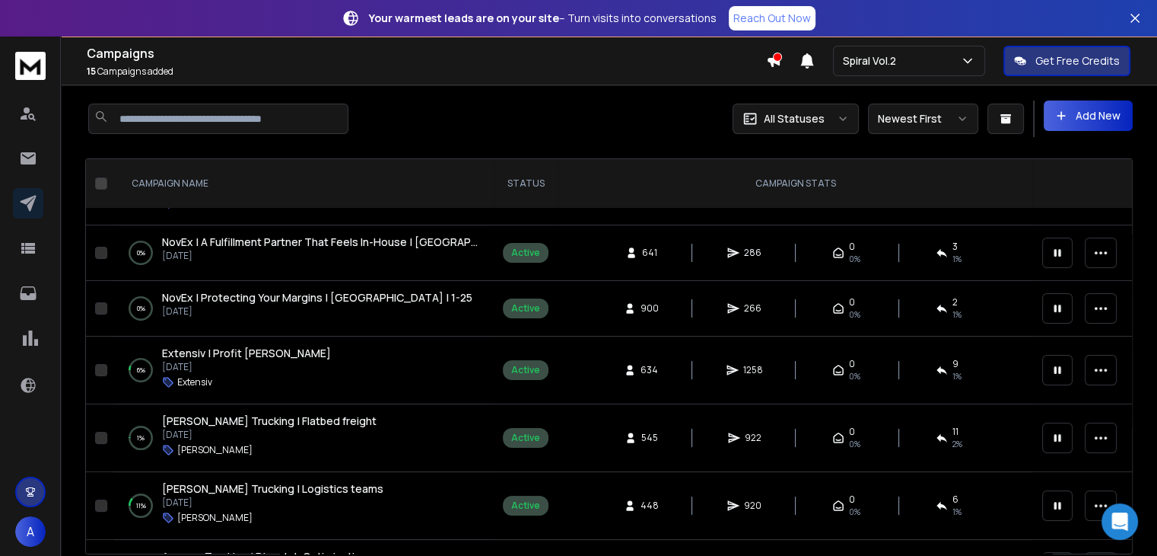
scroll to position [0, 0]
